Goal: Task Accomplishment & Management: Use online tool/utility

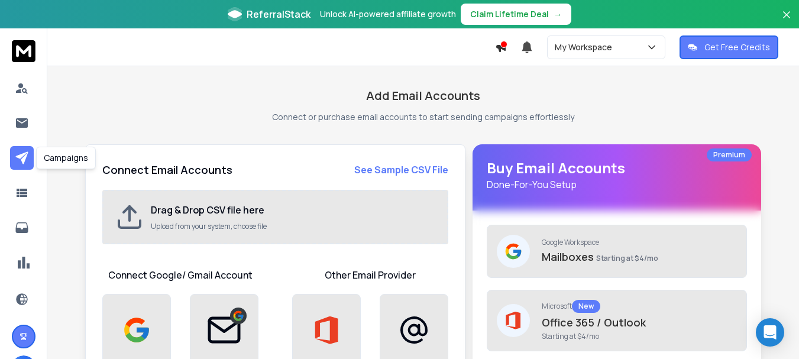
click at [20, 157] on icon at bounding box center [21, 158] width 12 height 12
click at [21, 204] on link at bounding box center [22, 193] width 24 height 24
click at [21, 234] on icon at bounding box center [22, 228] width 14 height 14
click at [30, 224] on link at bounding box center [22, 228] width 24 height 24
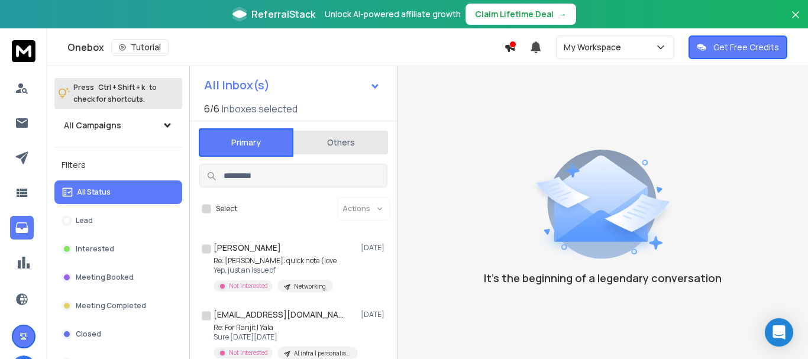
click at [260, 179] on input at bounding box center [293, 176] width 188 height 24
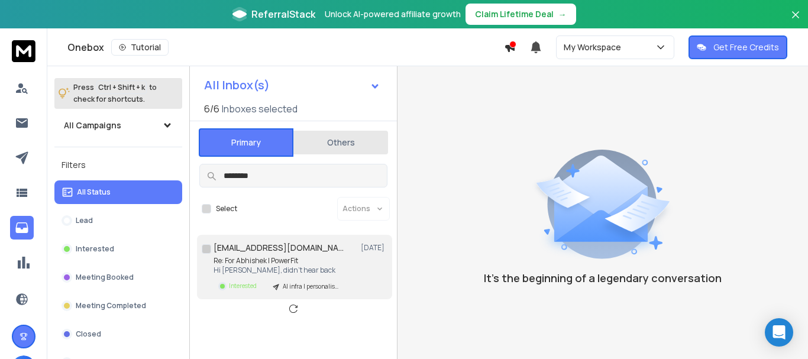
type input "********"
click at [251, 244] on h1 "[EMAIL_ADDRESS][DOMAIN_NAME]" at bounding box center [278, 248] width 130 height 12
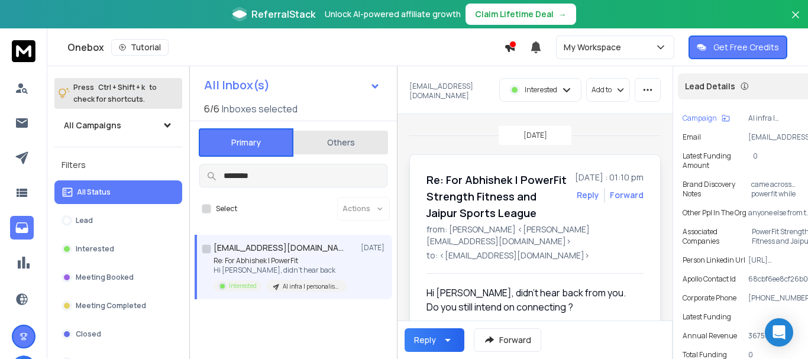
click at [438, 296] on div "Hi [PERSON_NAME], didn't hear back from you. Do you still intend on connecting ?" at bounding box center [530, 300] width 208 height 28
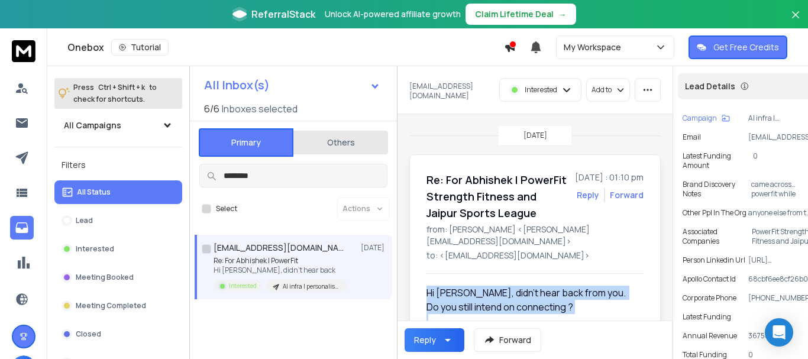
click at [438, 296] on div "Hi [PERSON_NAME], didn't hear back from you. Do you still intend on connecting ?" at bounding box center [530, 300] width 208 height 28
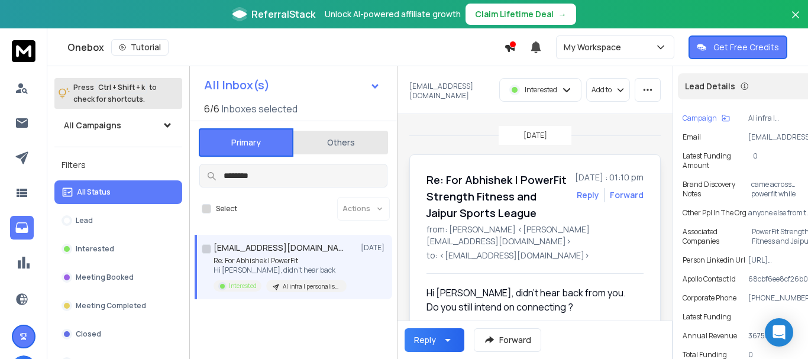
drag, startPoint x: 446, startPoint y: 259, endPoint x: 556, endPoint y: 262, distance: 109.4
click at [556, 261] on p "to: <[EMAIL_ADDRESS][DOMAIN_NAME]>" at bounding box center [534, 256] width 217 height 12
copy p "[EMAIL_ADDRESS][DOMAIN_NAME]"
